Goal: Check status: Check status

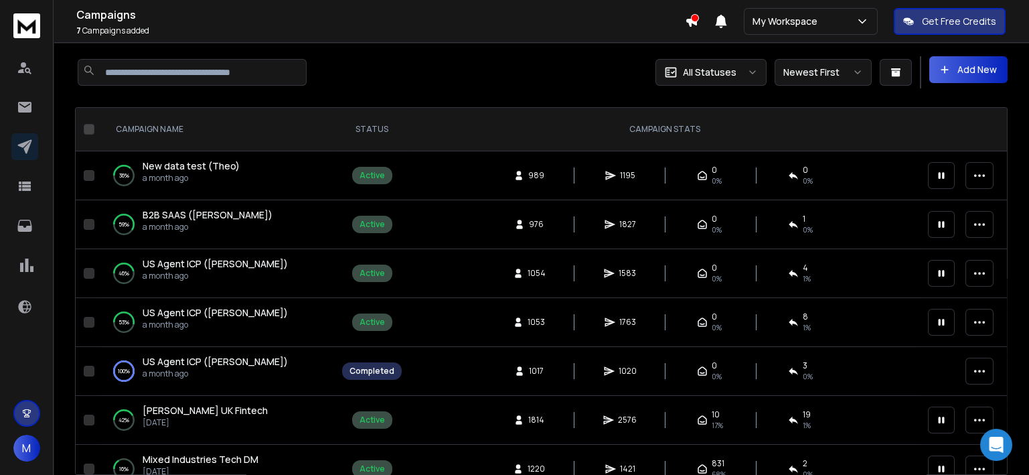
click at [575, 149] on th "CAMPAIGN STATS" at bounding box center [665, 130] width 510 height 44
drag, startPoint x: 575, startPoint y: 152, endPoint x: 571, endPoint y: 164, distance: 12.7
click at [571, 163] on td "989 1195 0 0% 0 0 %" at bounding box center [665, 175] width 510 height 49
